Goal: Task Accomplishment & Management: Manage account settings

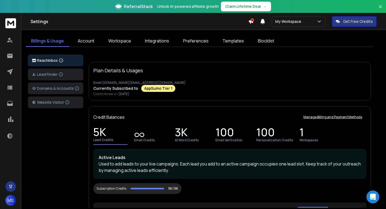
click at [65, 76] on button "Lead Finder" at bounding box center [56, 74] width 56 height 12
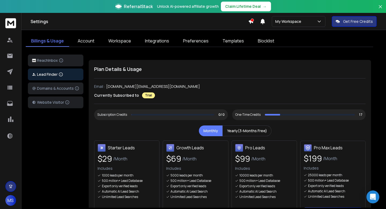
click at [85, 39] on link "Account" at bounding box center [85, 40] width 27 height 11
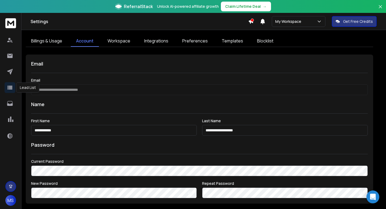
click at [12, 86] on icon at bounding box center [10, 88] width 5 height 4
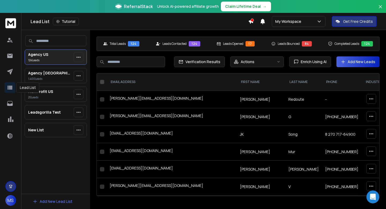
click at [11, 89] on icon at bounding box center [10, 87] width 6 height 6
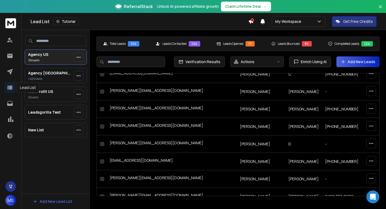
scroll to position [771, 0]
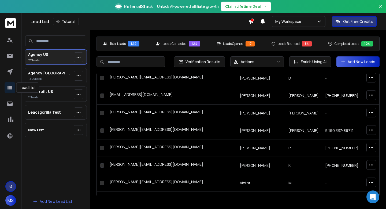
click at [43, 147] on div "Agency US 124 Lead s Agency UK 1,400 Lead s Non Profit US 25 Lead s Leadsgorill…" at bounding box center [55, 118] width 69 height 138
